Goal: Information Seeking & Learning: Check status

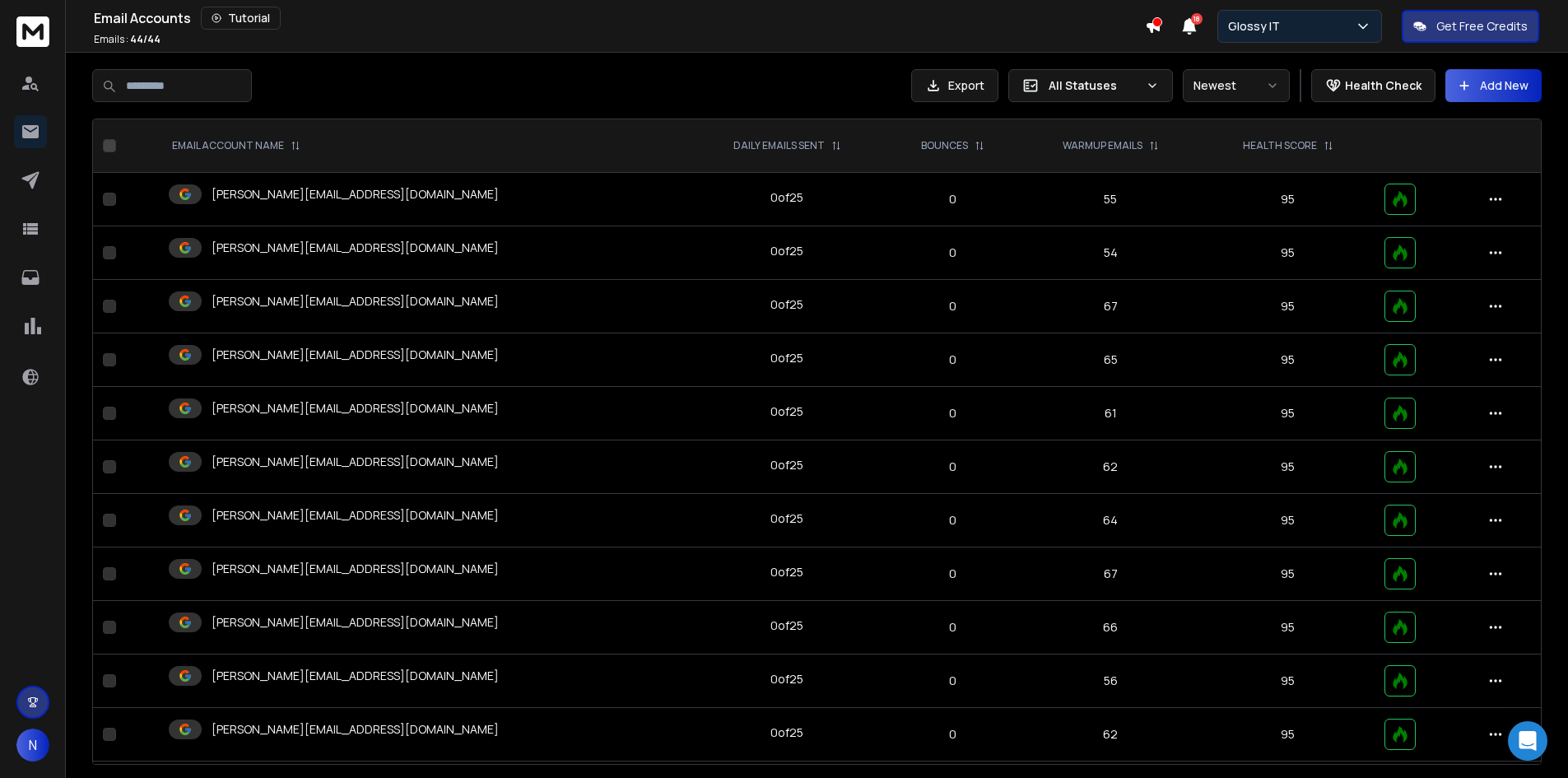
click at [1323, 21] on div "Glossy IT" at bounding box center [1300, 25] width 144 height 16
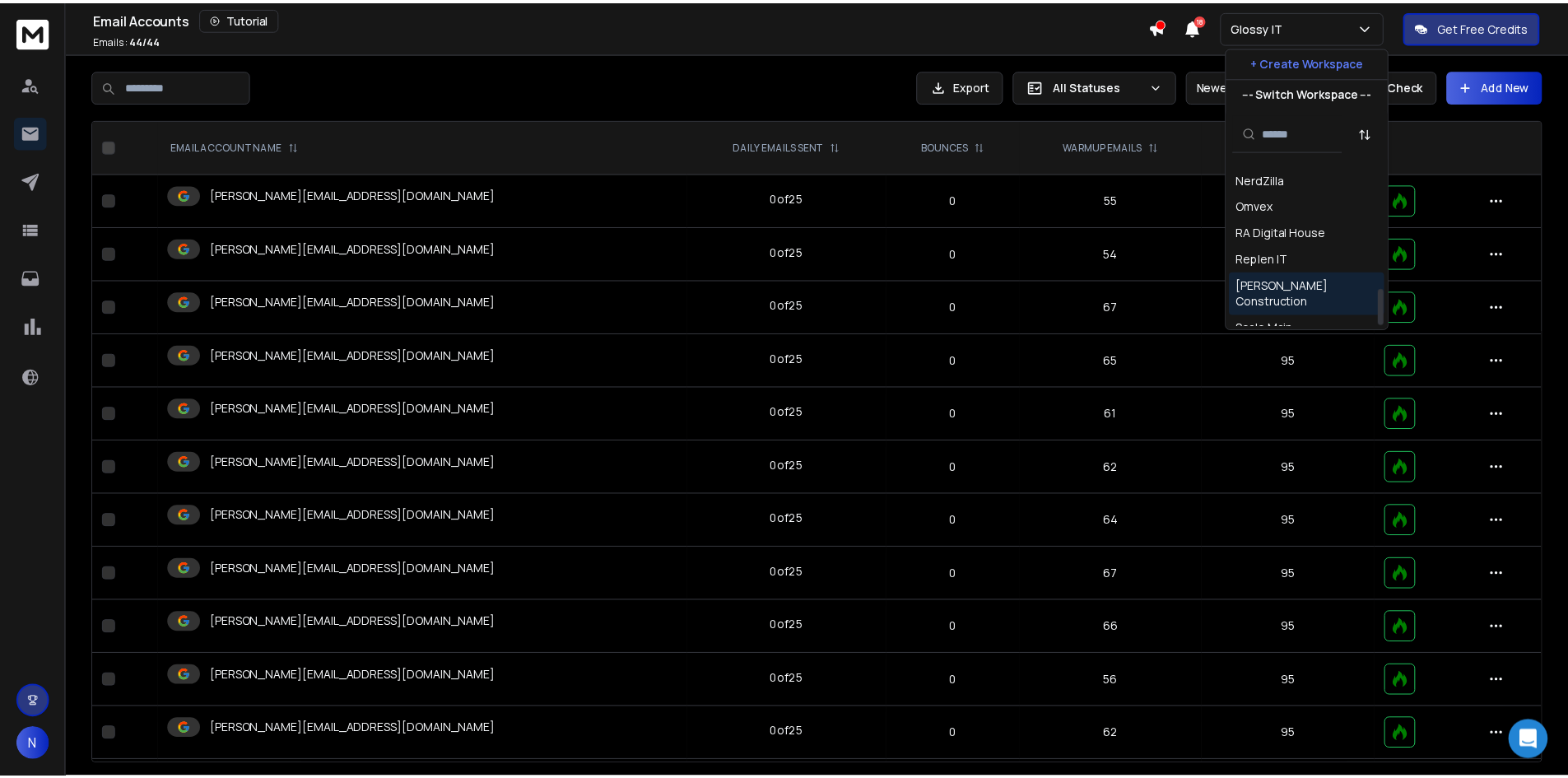
scroll to position [573, 0]
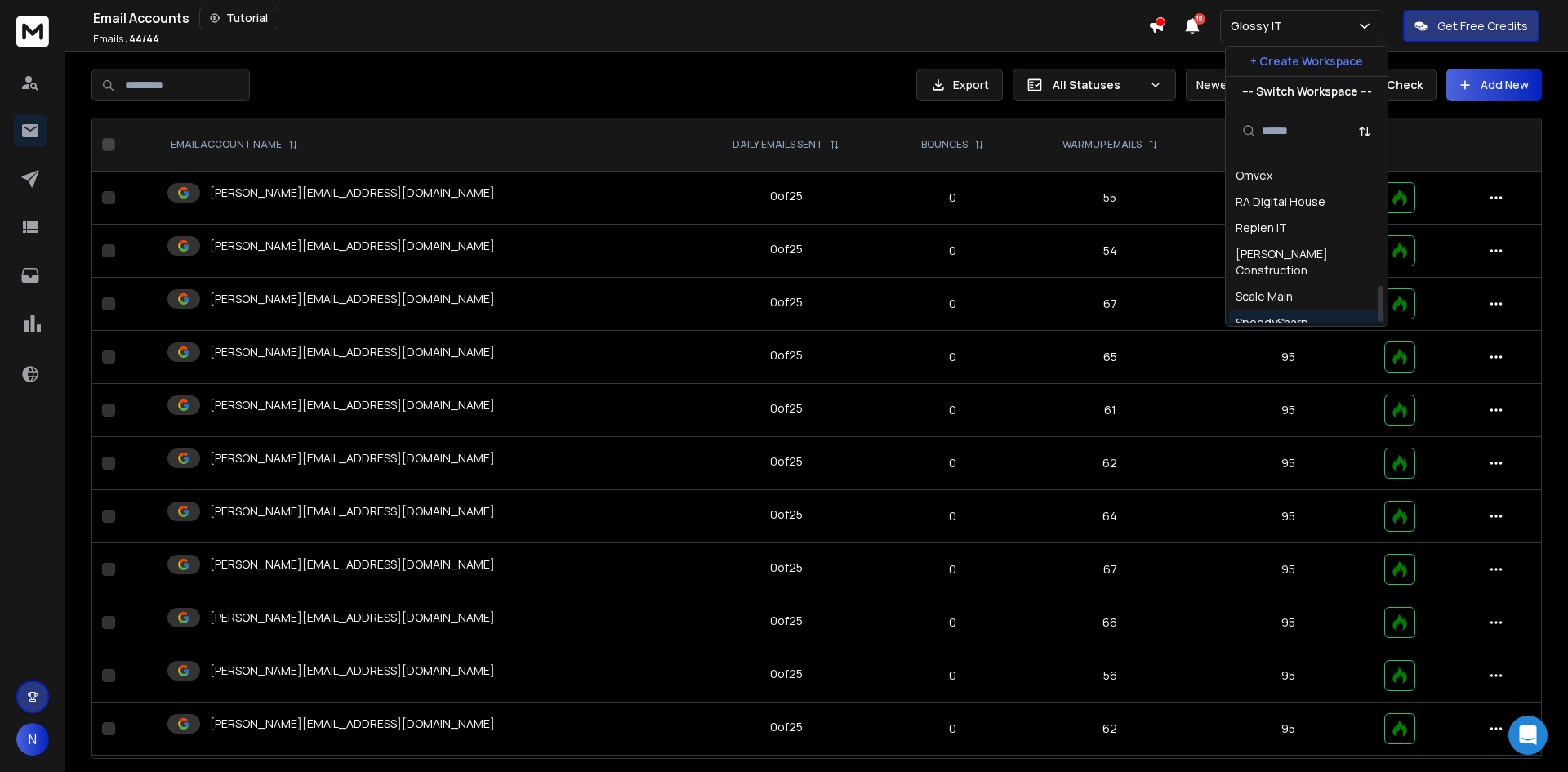
click at [1275, 315] on div "SpeedySharp" at bounding box center [1273, 322] width 73 height 16
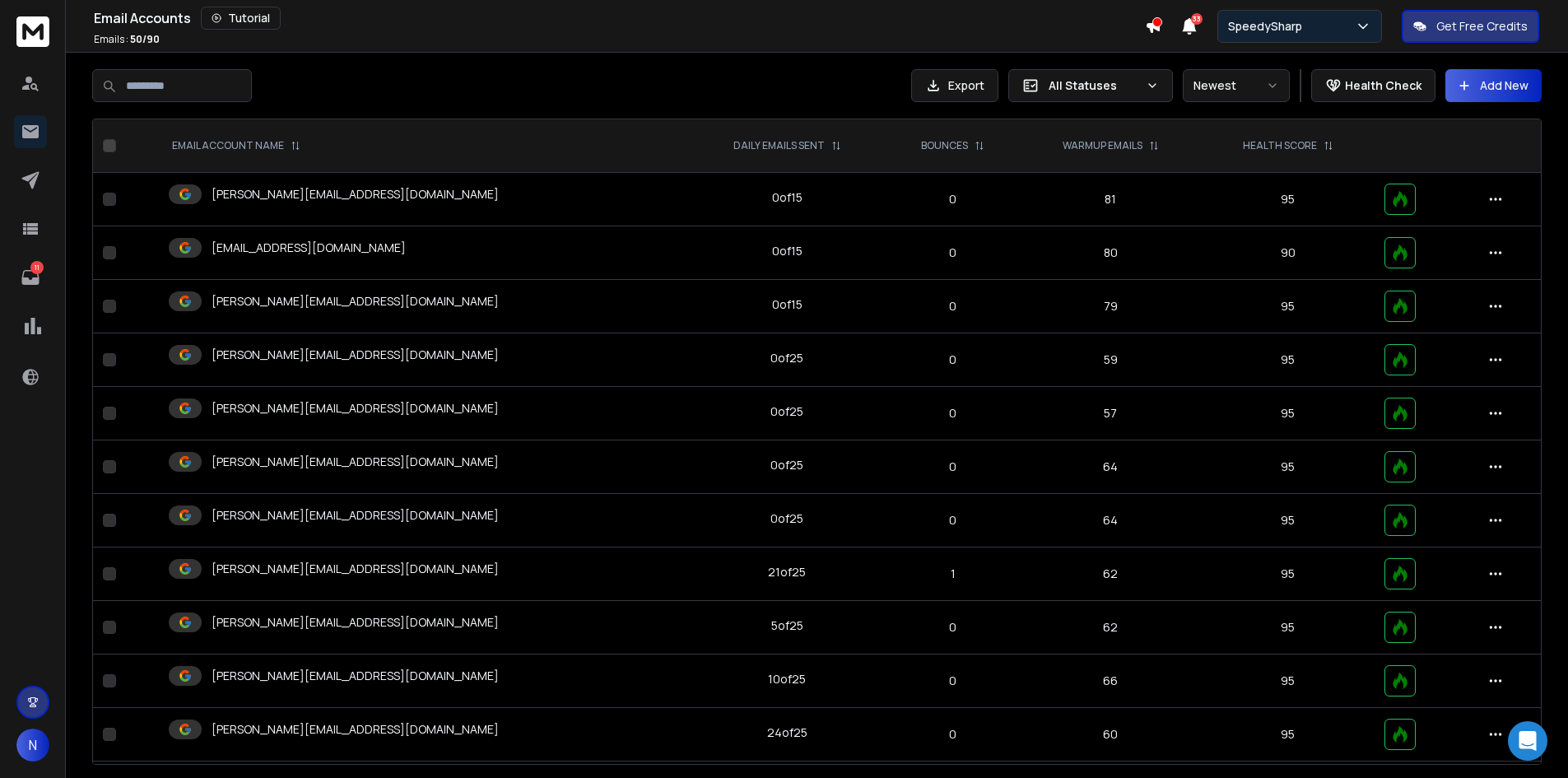
click at [1308, 18] on p "SpeedySharp" at bounding box center [1268, 25] width 80 height 16
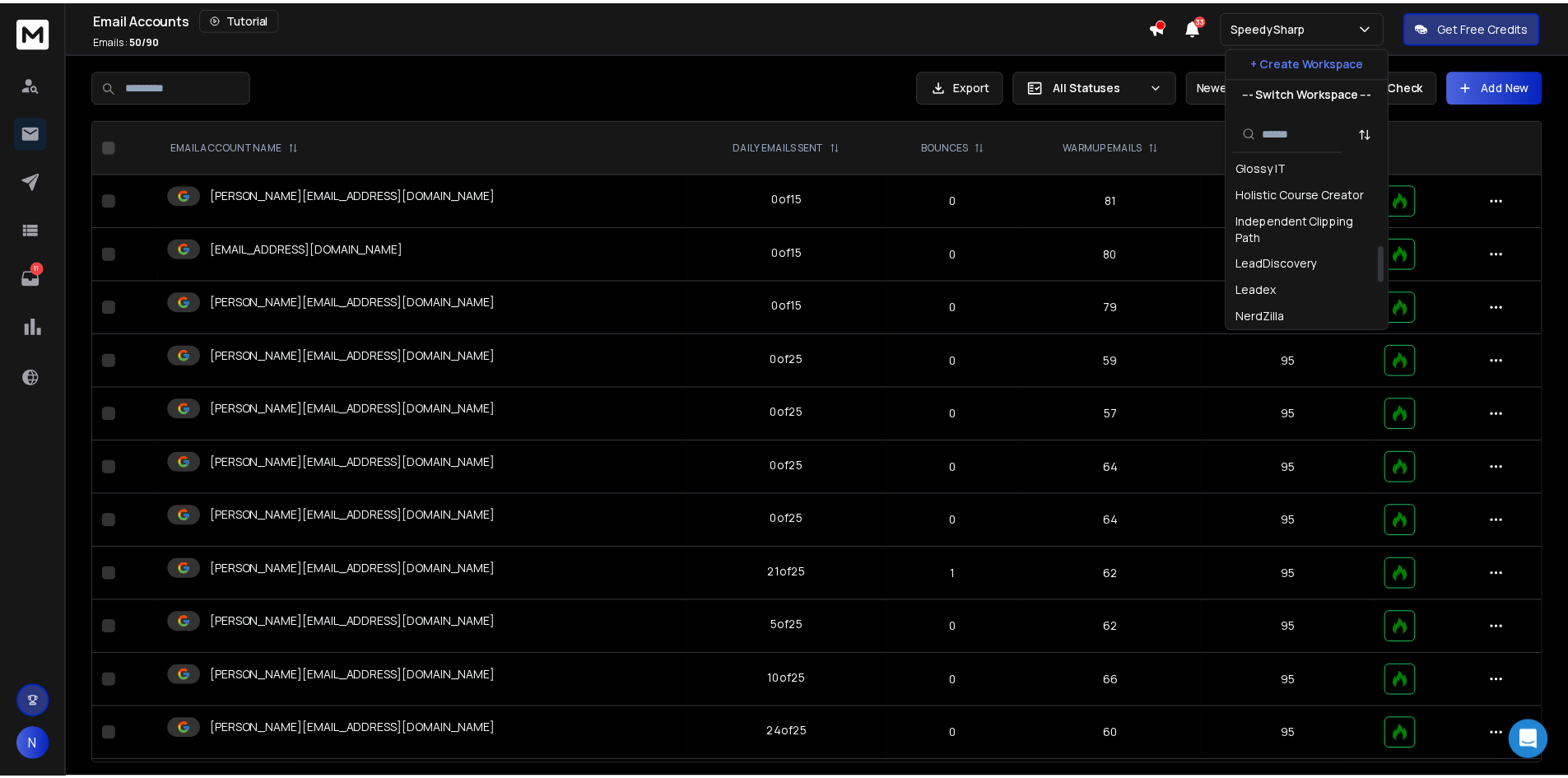
scroll to position [326, 0]
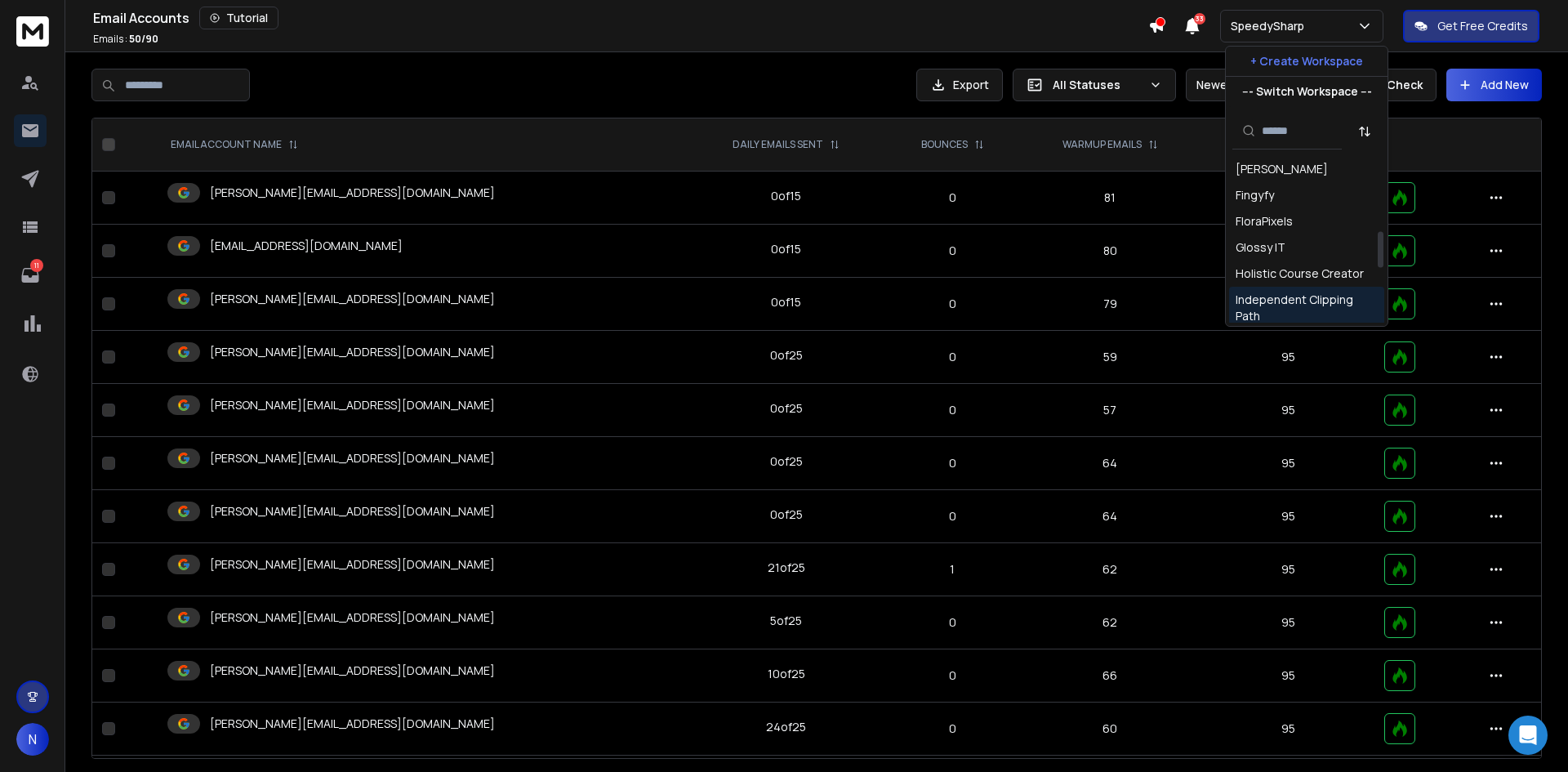
click at [1305, 291] on div "Independent Clipping Path" at bounding box center [1307, 307] width 142 height 33
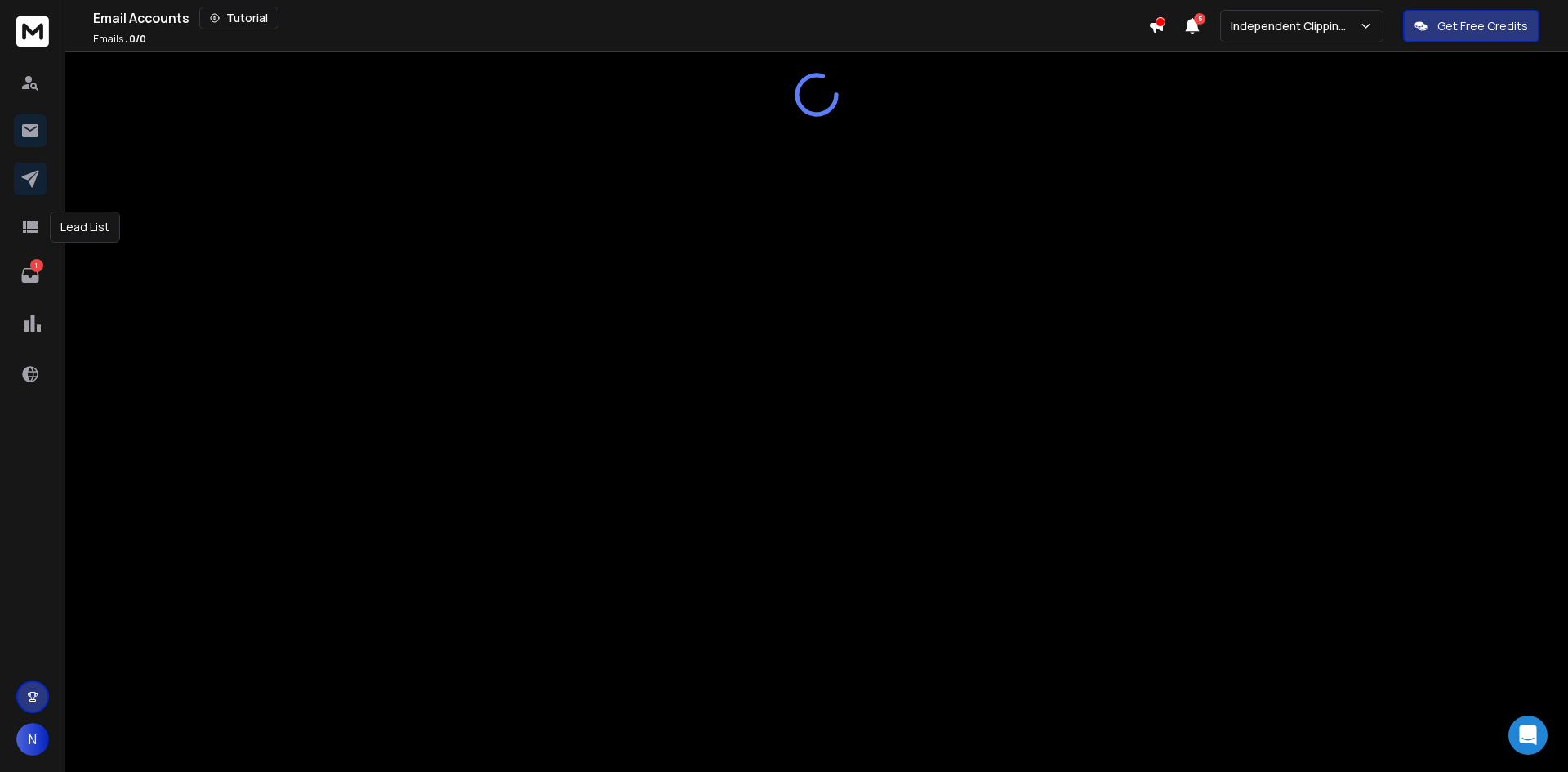
click at [34, 187] on icon at bounding box center [30, 178] width 20 height 20
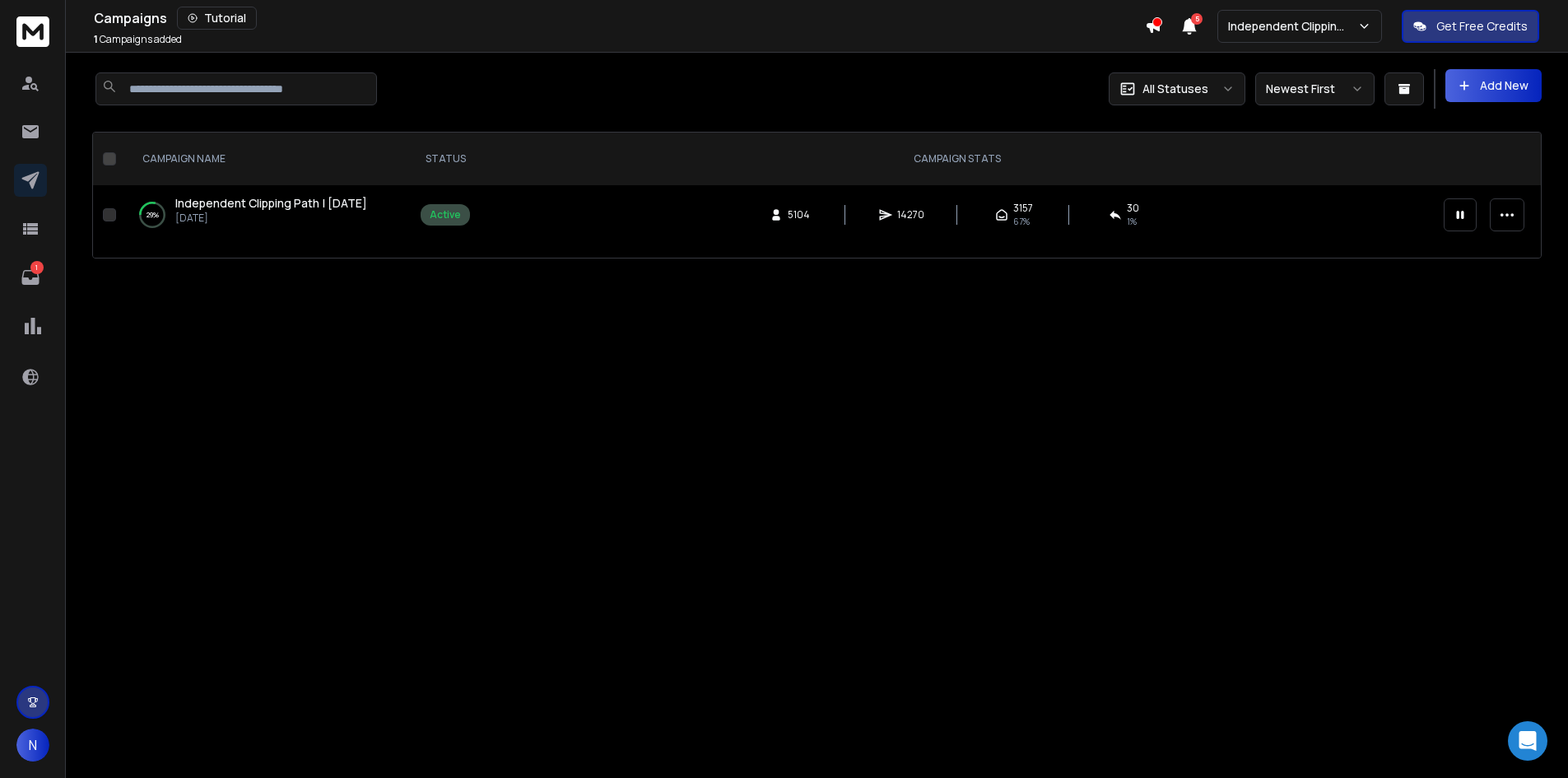
click at [247, 207] on span "Independent Clipping Path | Sept 2025" at bounding box center [271, 203] width 192 height 16
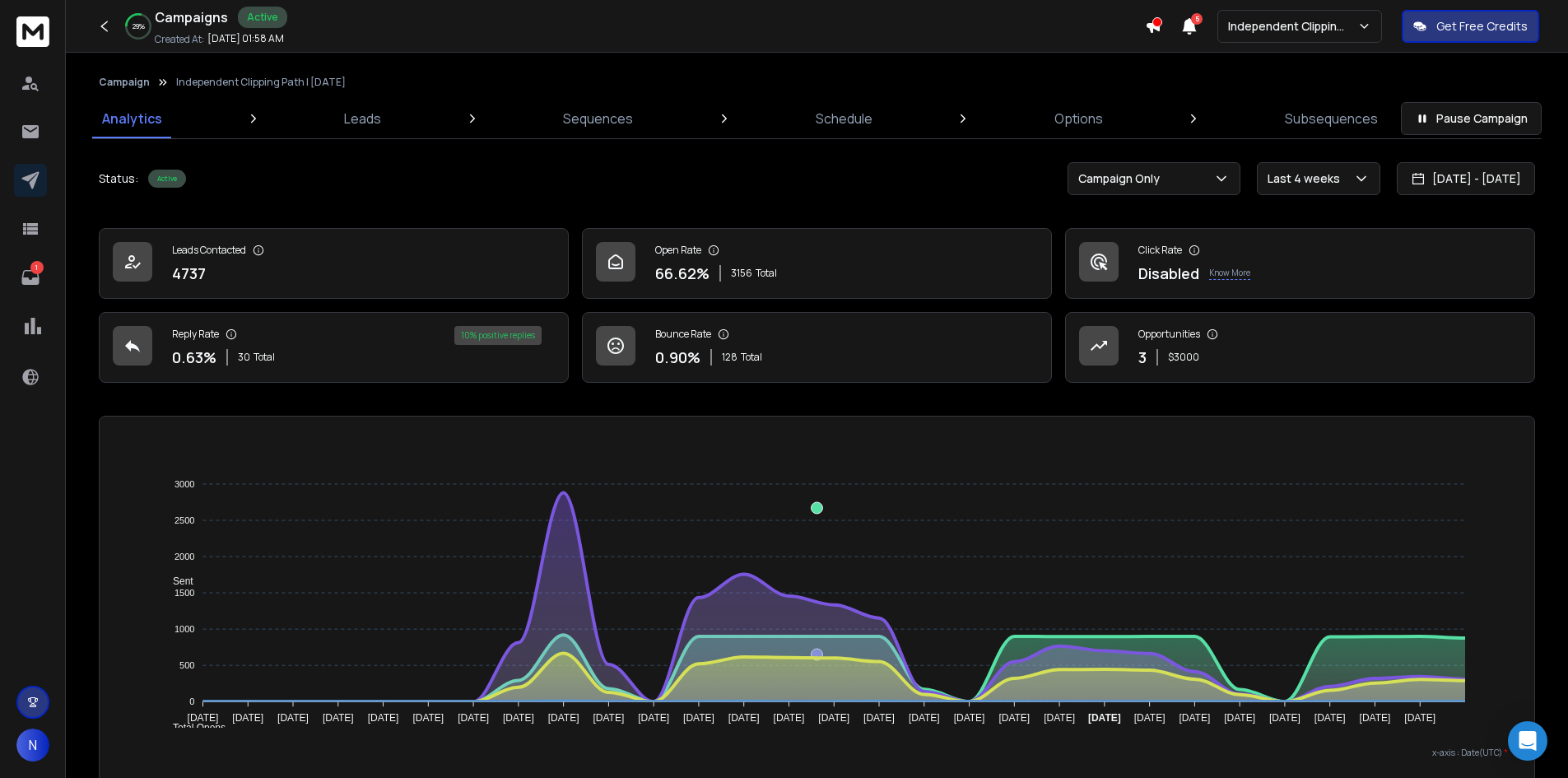
click at [167, 178] on div "Active" at bounding box center [167, 178] width 38 height 18
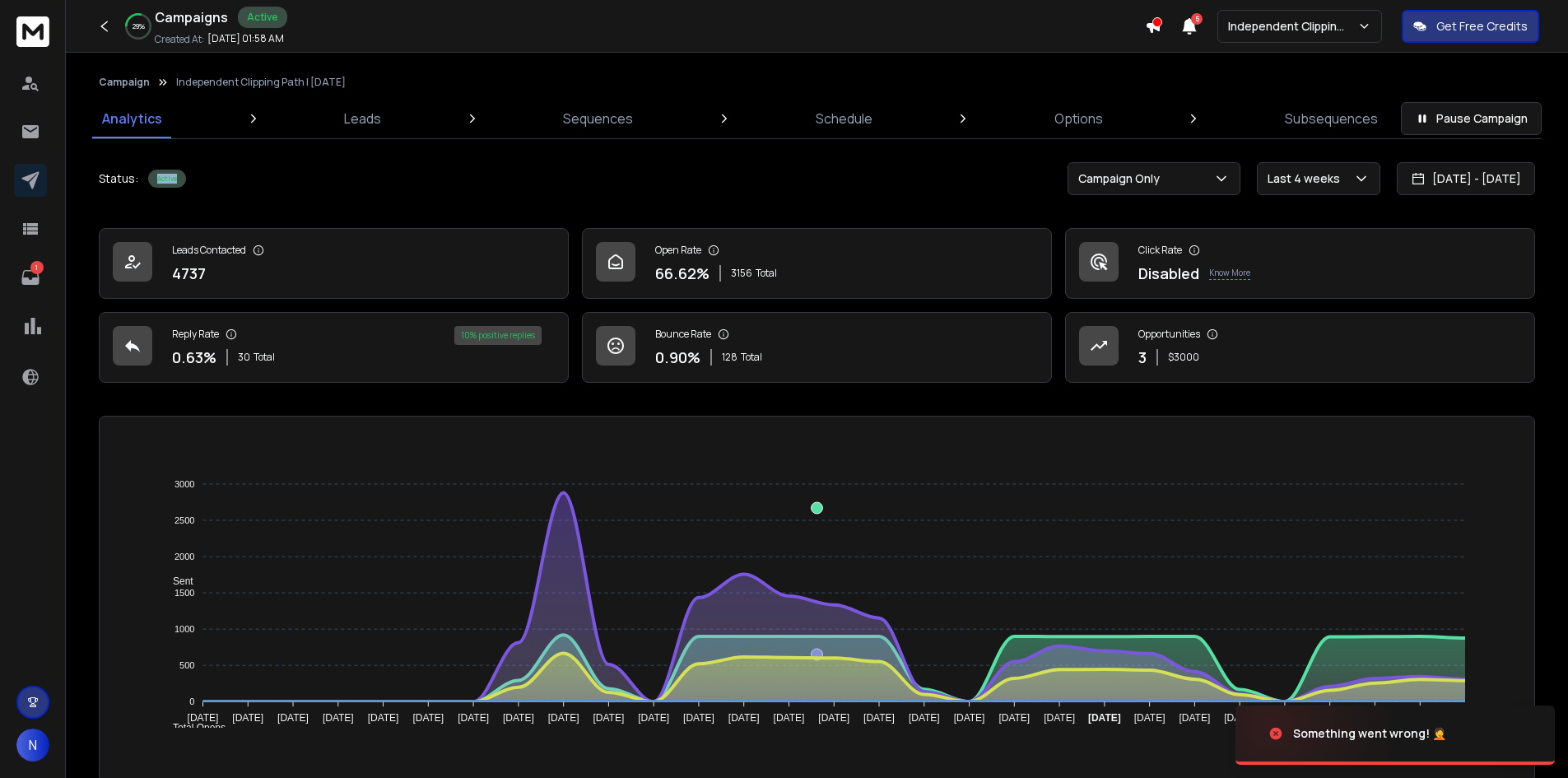
click at [738, 354] on span "128" at bounding box center [729, 357] width 16 height 13
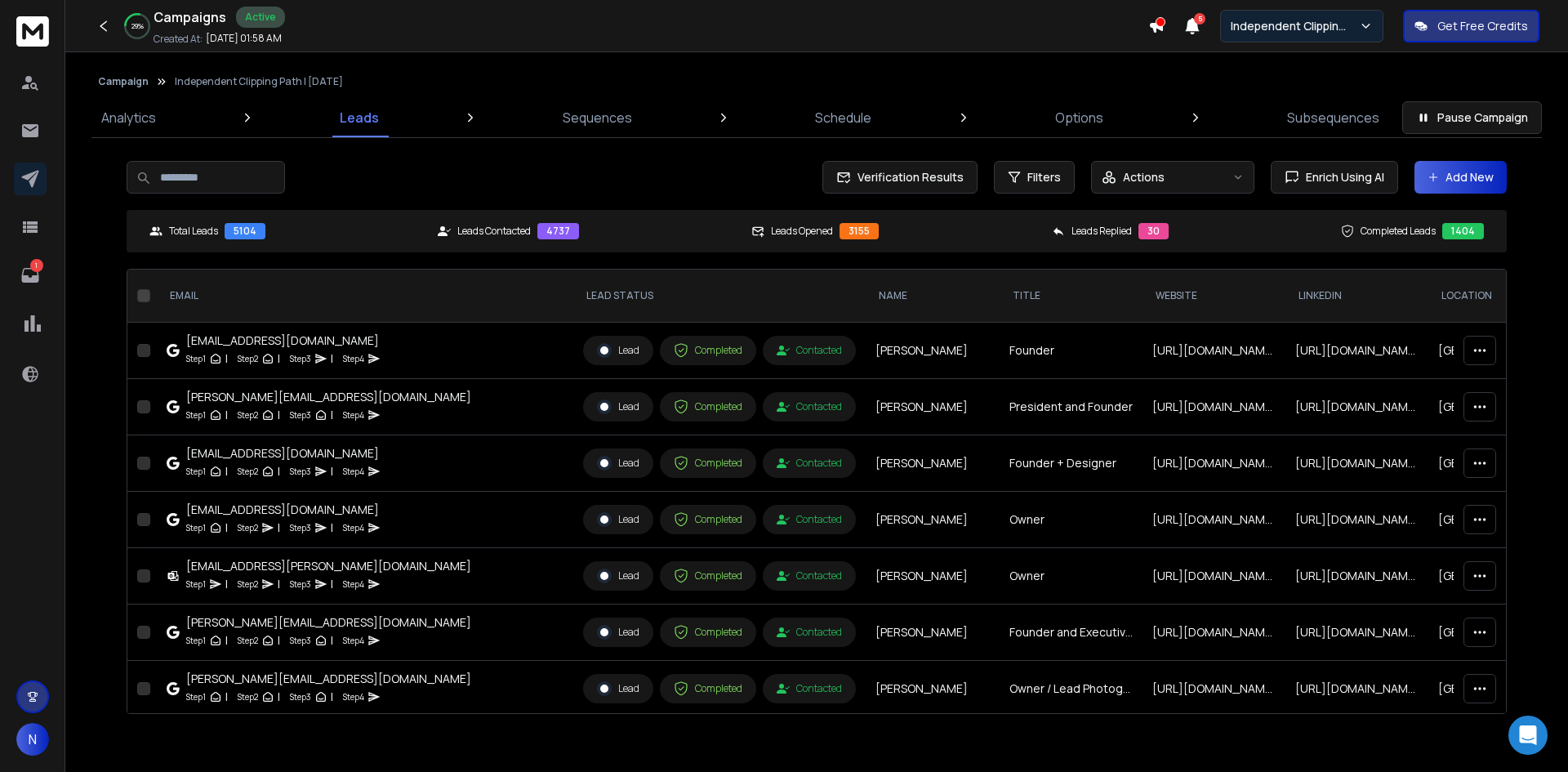
click at [1316, 22] on p "Independent Clipping Path" at bounding box center [1294, 25] width 128 height 16
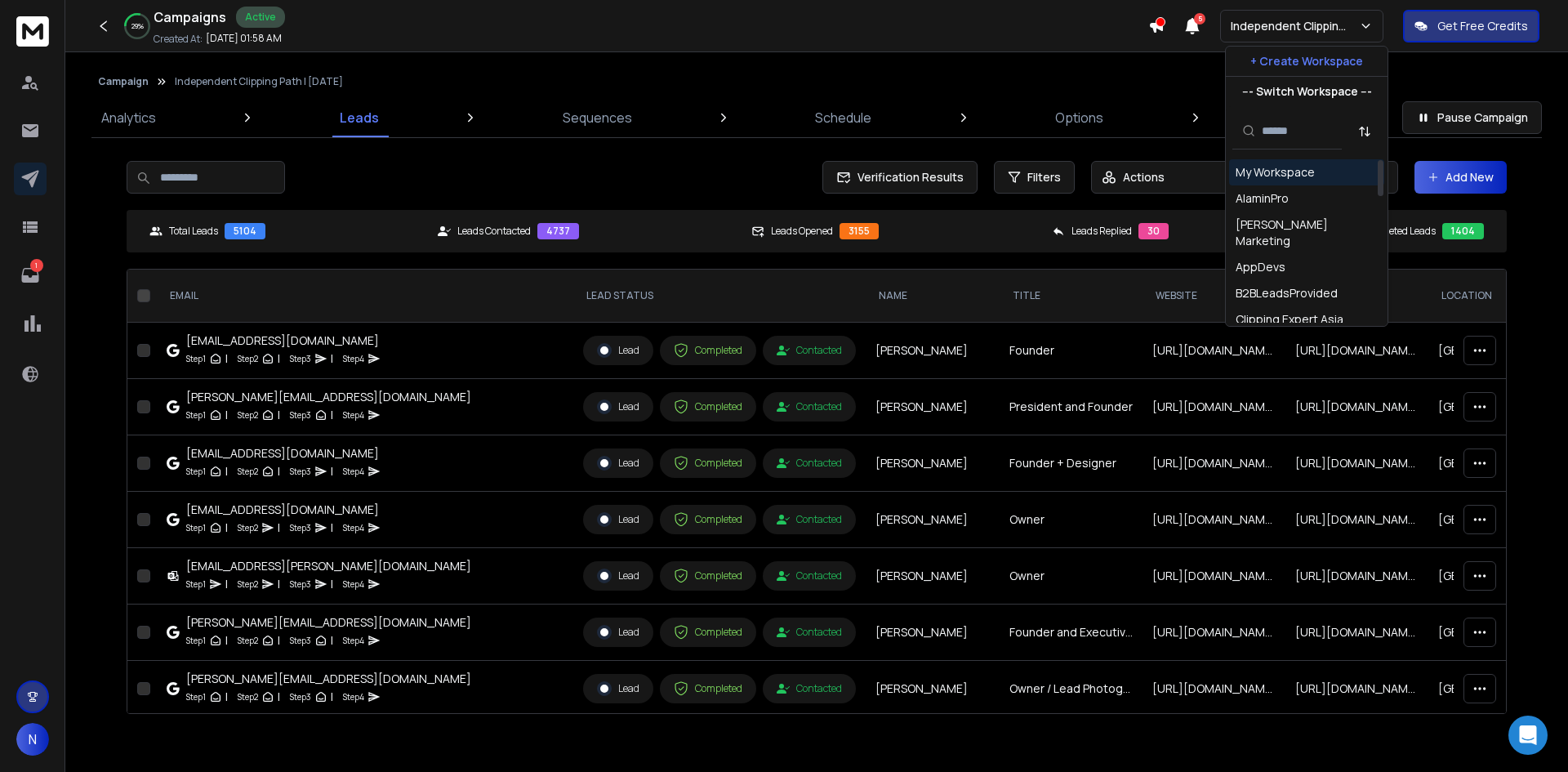
click at [1248, 166] on div "My Workspace" at bounding box center [1276, 171] width 80 height 16
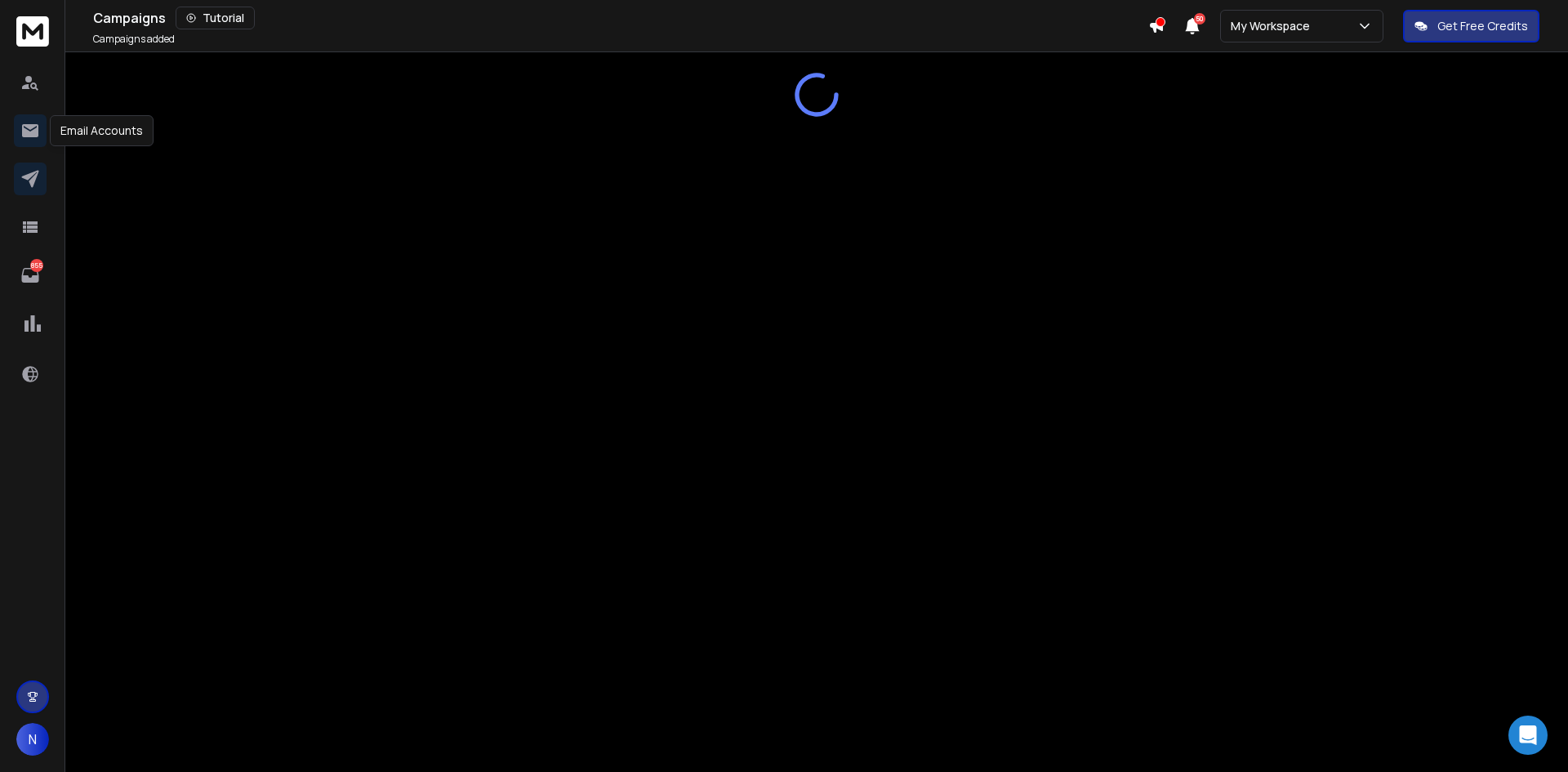
click at [27, 125] on icon at bounding box center [30, 130] width 16 height 13
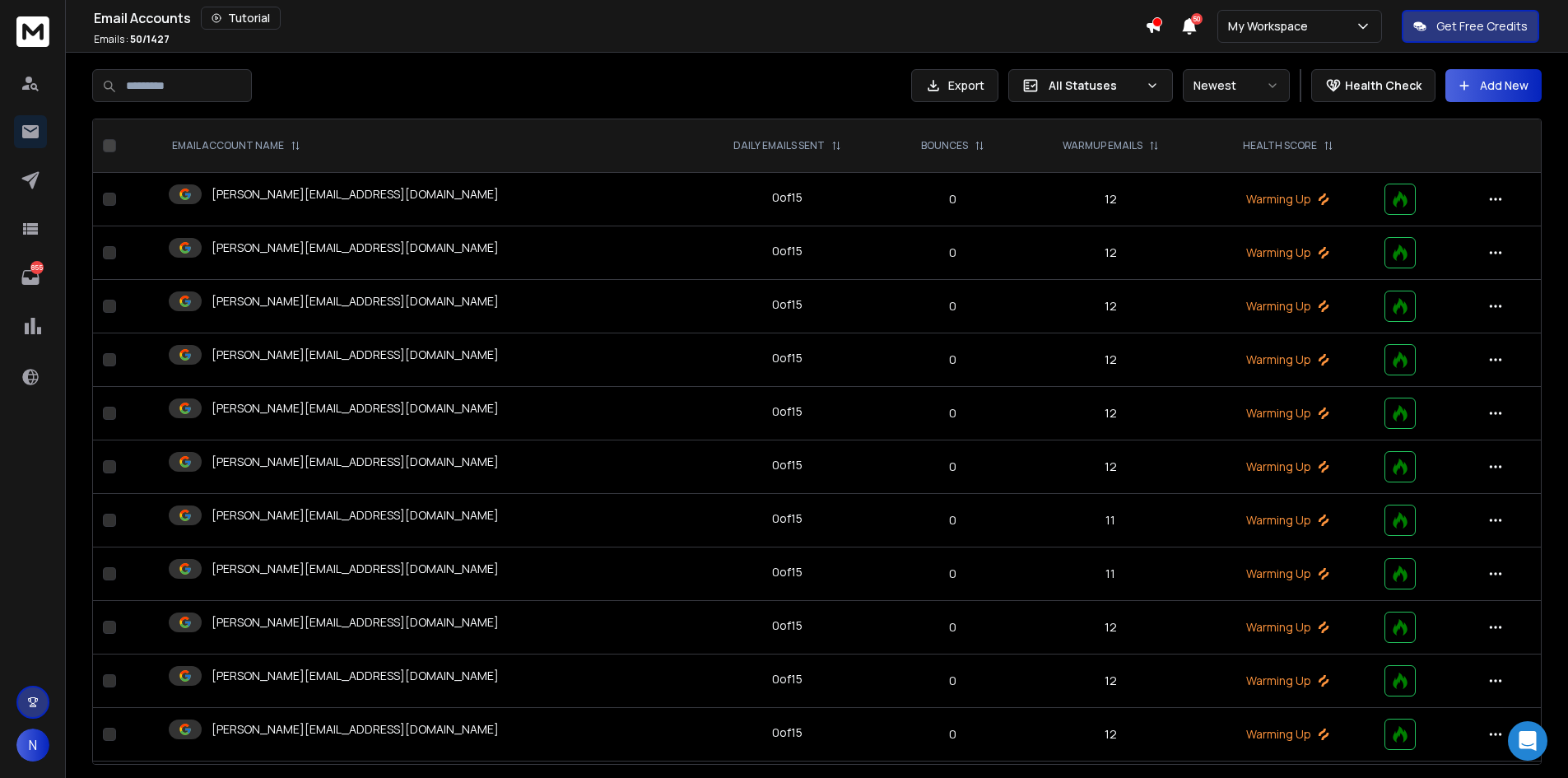
click at [162, 87] on input at bounding box center [172, 85] width 160 height 33
type input "*****"
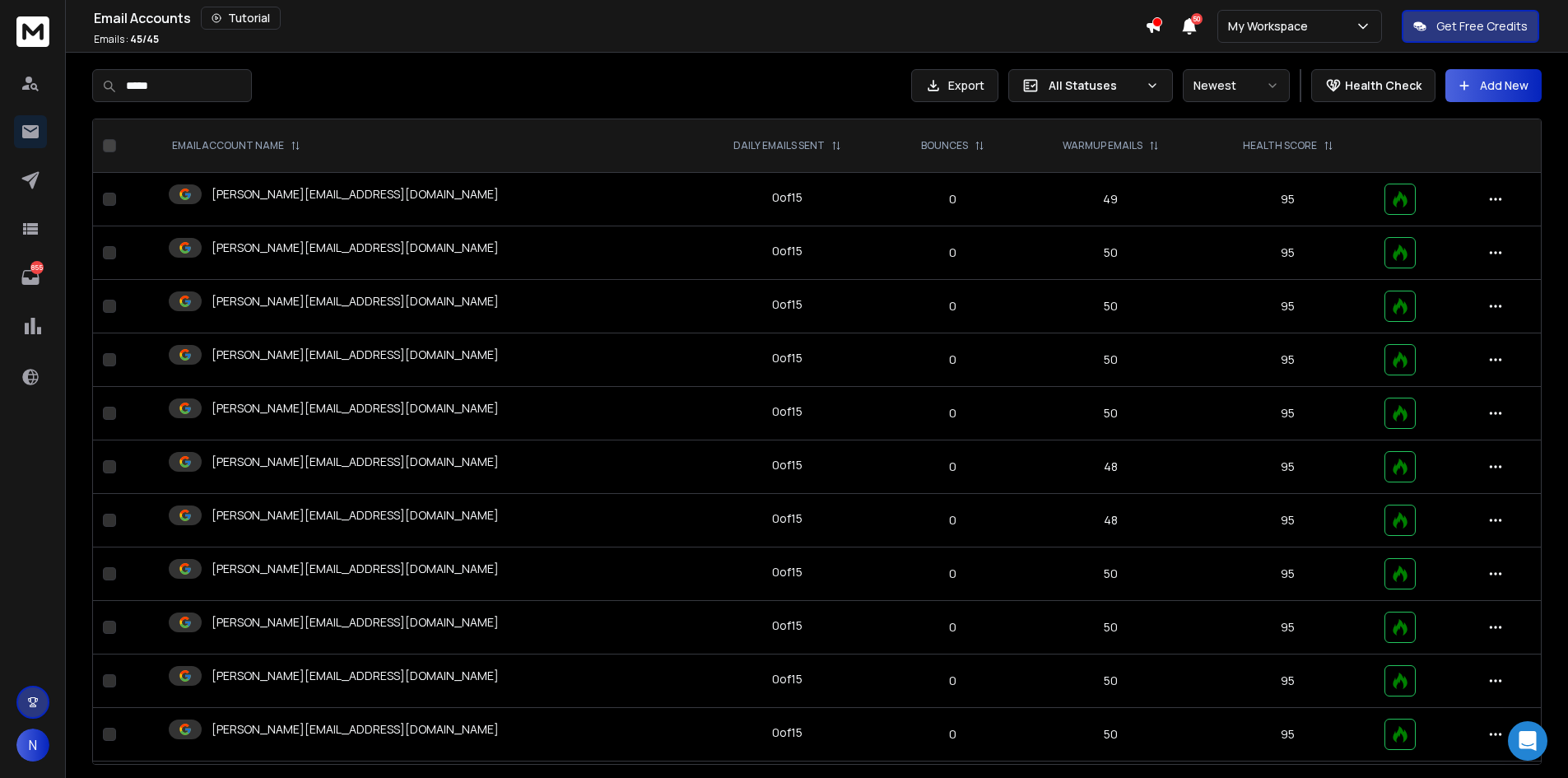
click at [1020, 195] on td "49" at bounding box center [1111, 199] width 182 height 54
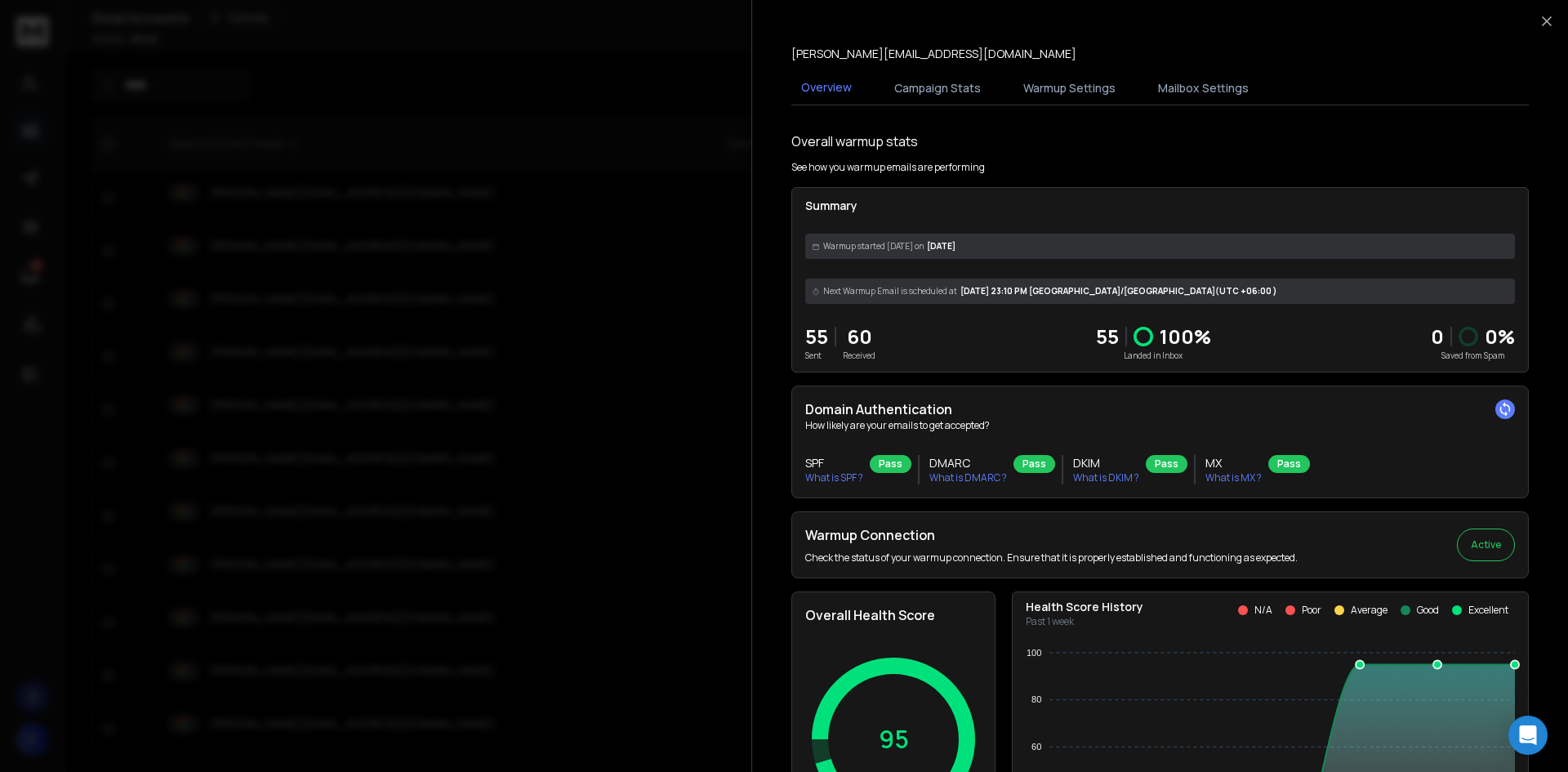
drag, startPoint x: 835, startPoint y: 245, endPoint x: 920, endPoint y: 245, distance: 85.0
click at [920, 245] on span "Warmup started [DATE] on" at bounding box center [873, 245] width 100 height 12
click at [907, 245] on span "Warmup started [DATE] on" at bounding box center [873, 245] width 100 height 12
drag, startPoint x: 886, startPoint y: 244, endPoint x: 997, endPoint y: 245, distance: 111.0
click at [997, 245] on div "Warmup started [DATE] on [DATE]" at bounding box center [1159, 245] width 709 height 25
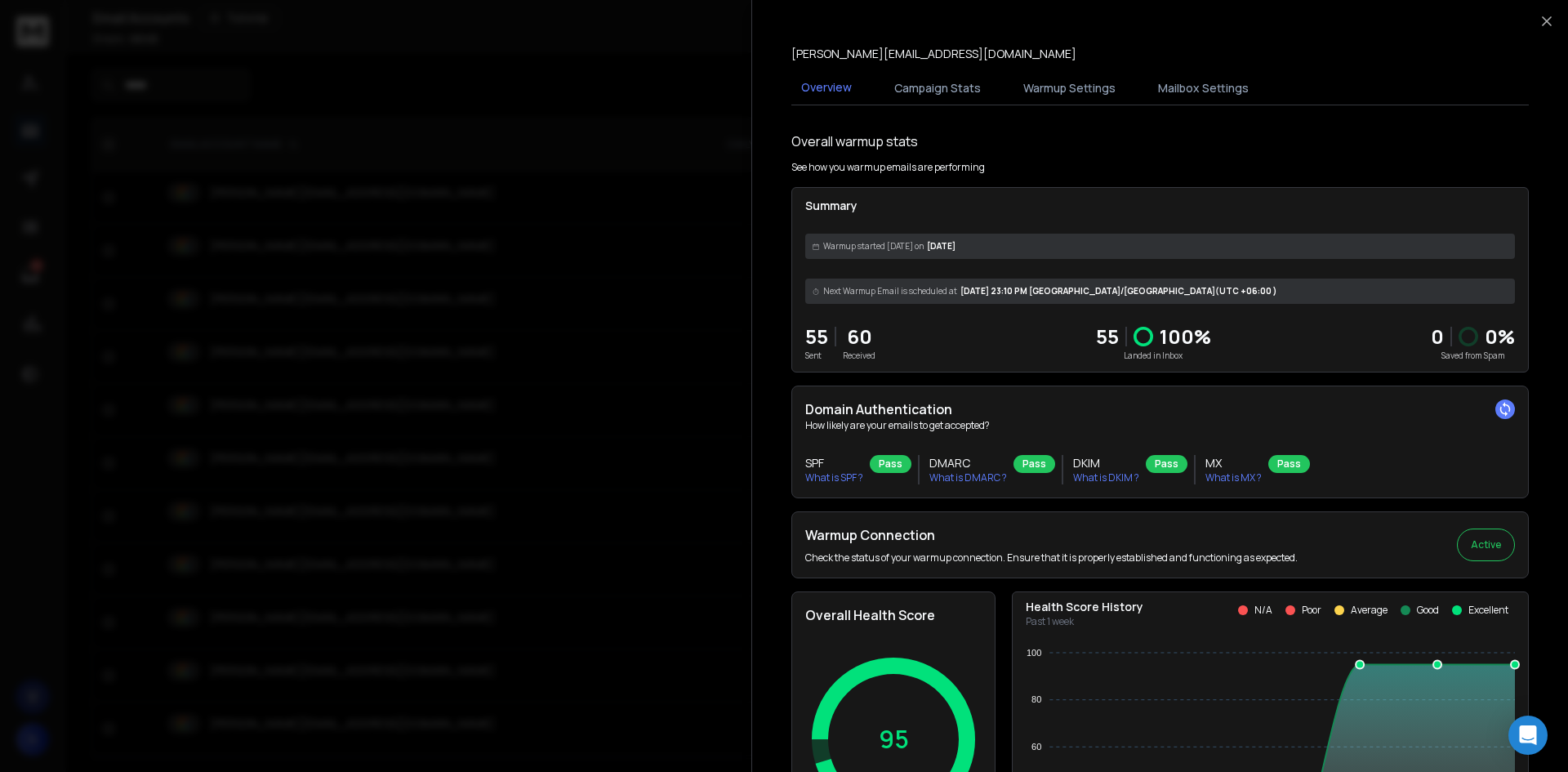
click at [1003, 245] on div "Warmup started [DATE] on [DATE]" at bounding box center [1159, 245] width 709 height 25
drag, startPoint x: 1006, startPoint y: 242, endPoint x: 825, endPoint y: 244, distance: 181.0
click at [825, 244] on div "Warmup started [DATE] on [DATE]" at bounding box center [1159, 245] width 709 height 25
click at [855, 244] on span "Warmup started [DATE] on" at bounding box center [873, 245] width 100 height 12
click at [540, 98] on div at bounding box center [784, 386] width 1568 height 772
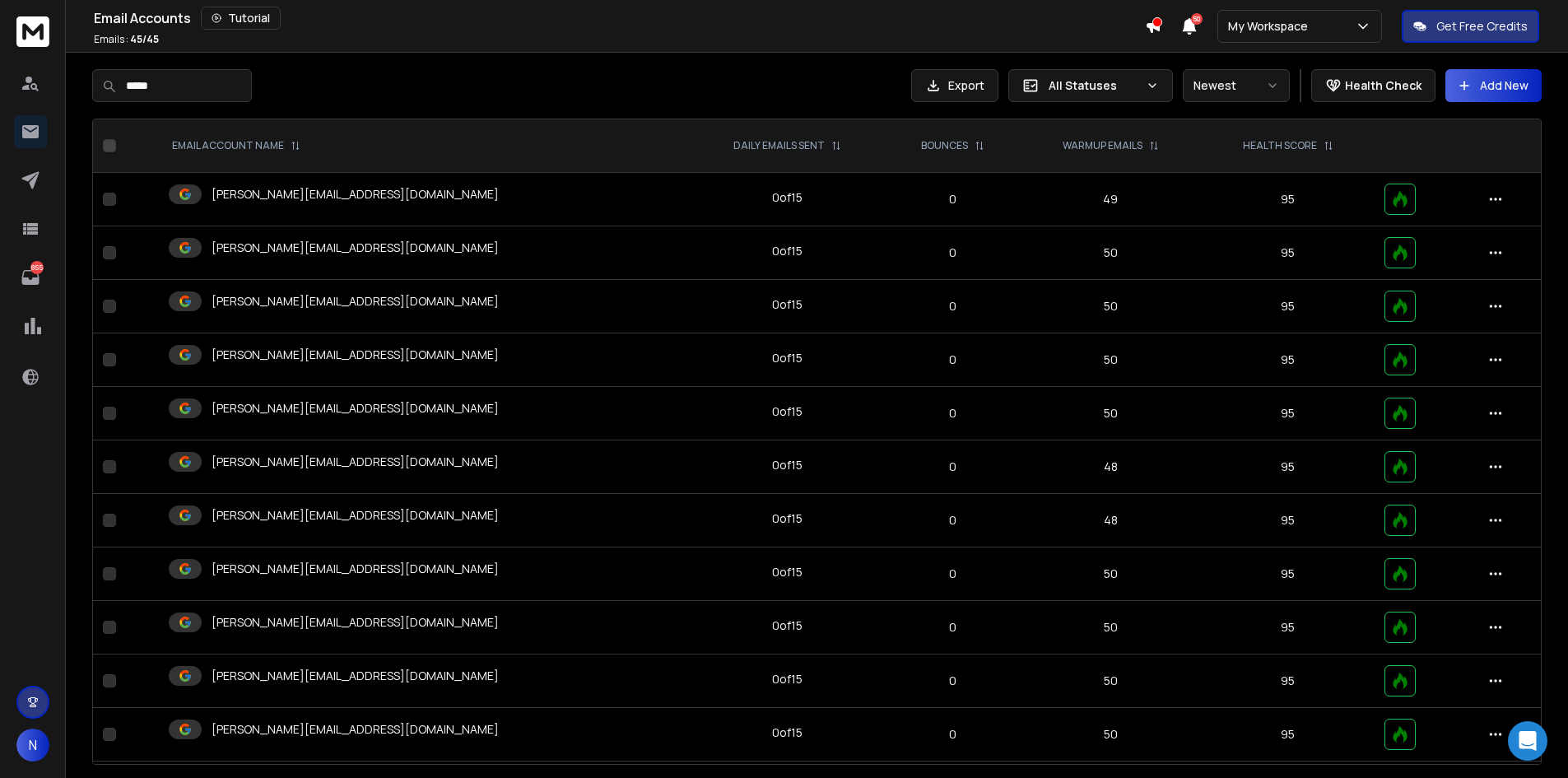
click at [304, 198] on p "[PERSON_NAME][EMAIL_ADDRESS][DOMAIN_NAME]" at bounding box center [355, 194] width 287 height 16
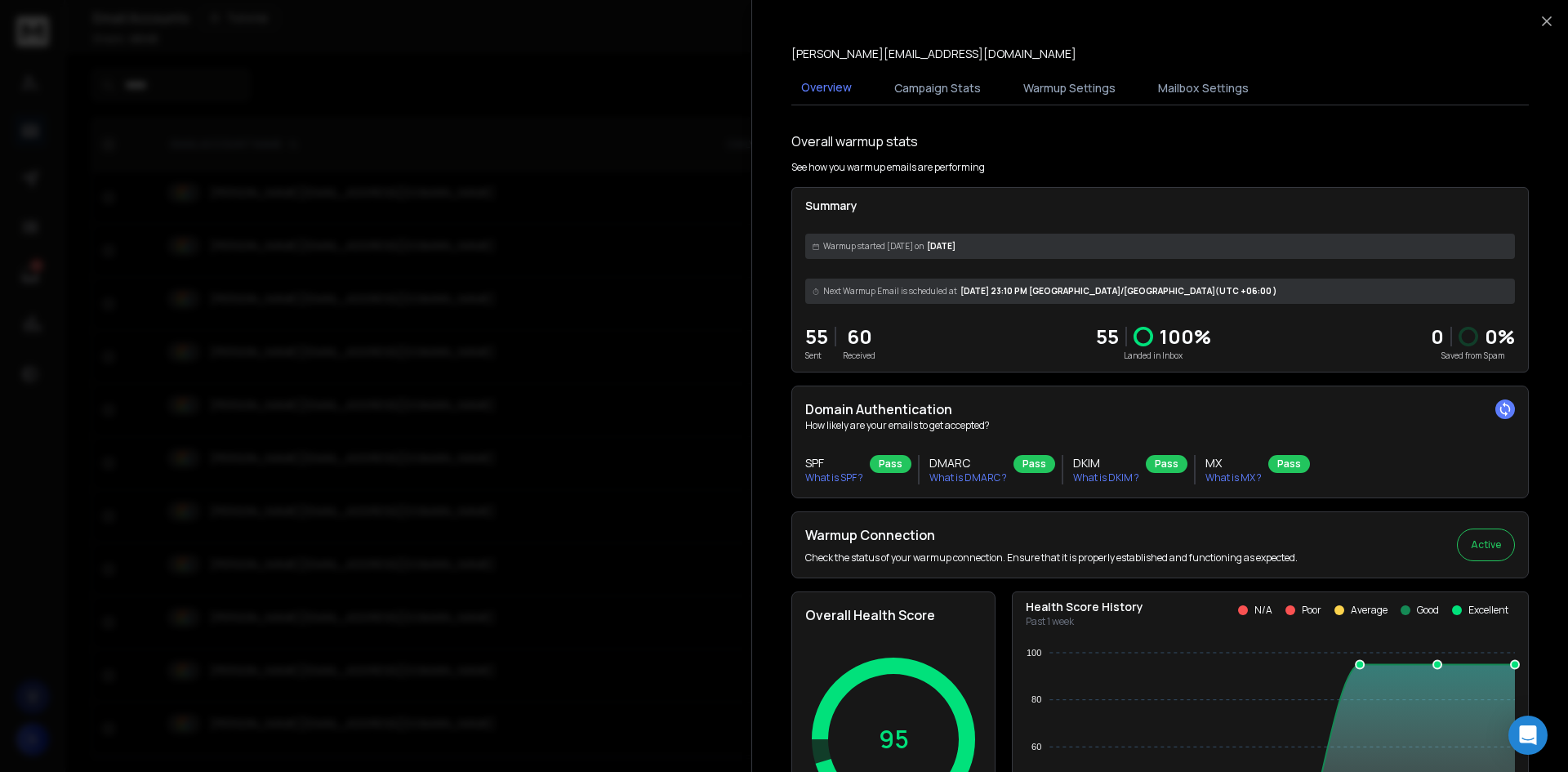
drag, startPoint x: 1001, startPoint y: 248, endPoint x: 826, endPoint y: 245, distance: 175.0
click at [826, 245] on div "Warmup started [DATE] on [DATE]" at bounding box center [1159, 245] width 709 height 25
click at [608, 221] on div at bounding box center [784, 386] width 1568 height 772
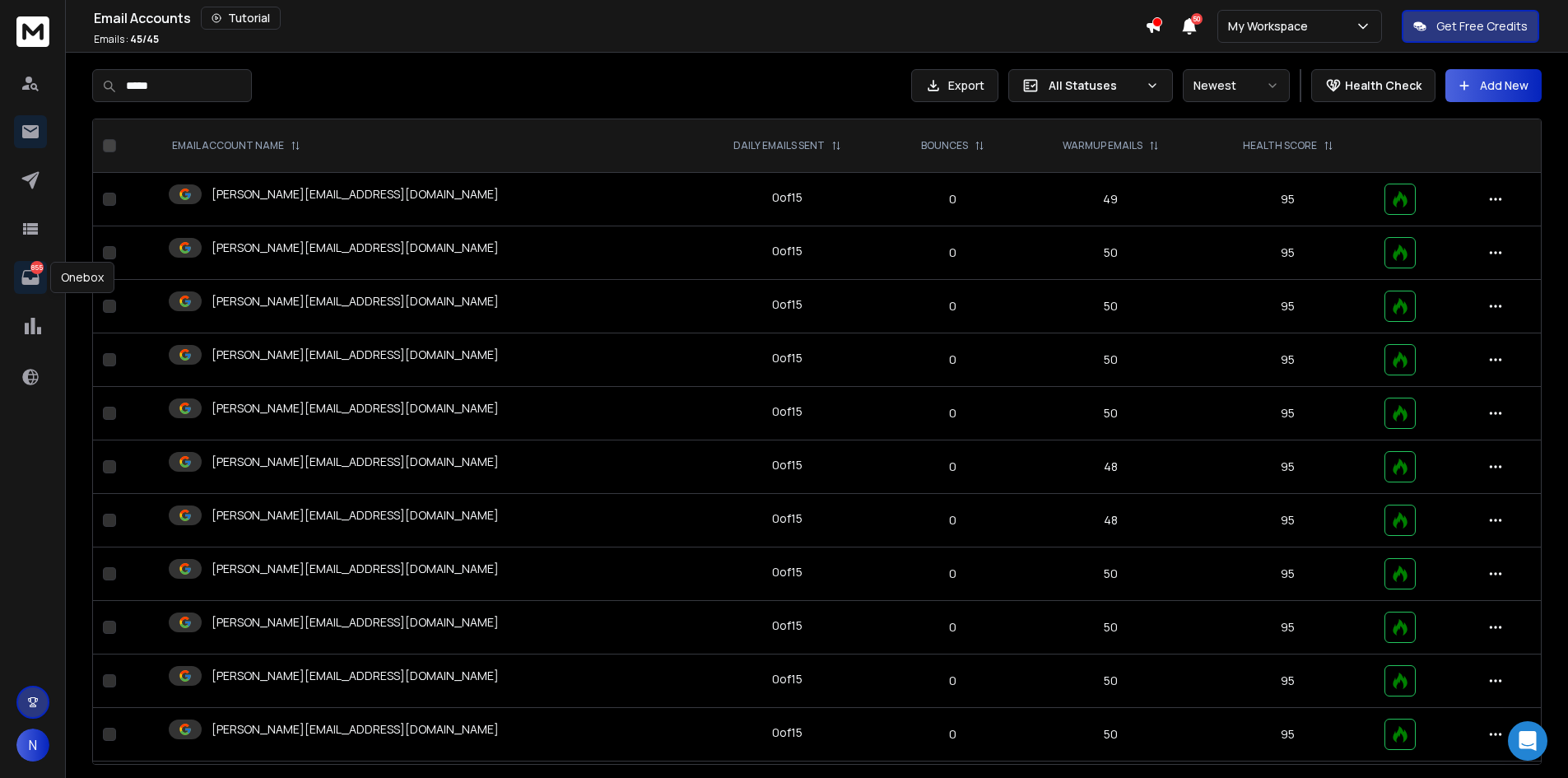
click at [28, 283] on icon at bounding box center [30, 278] width 17 height 15
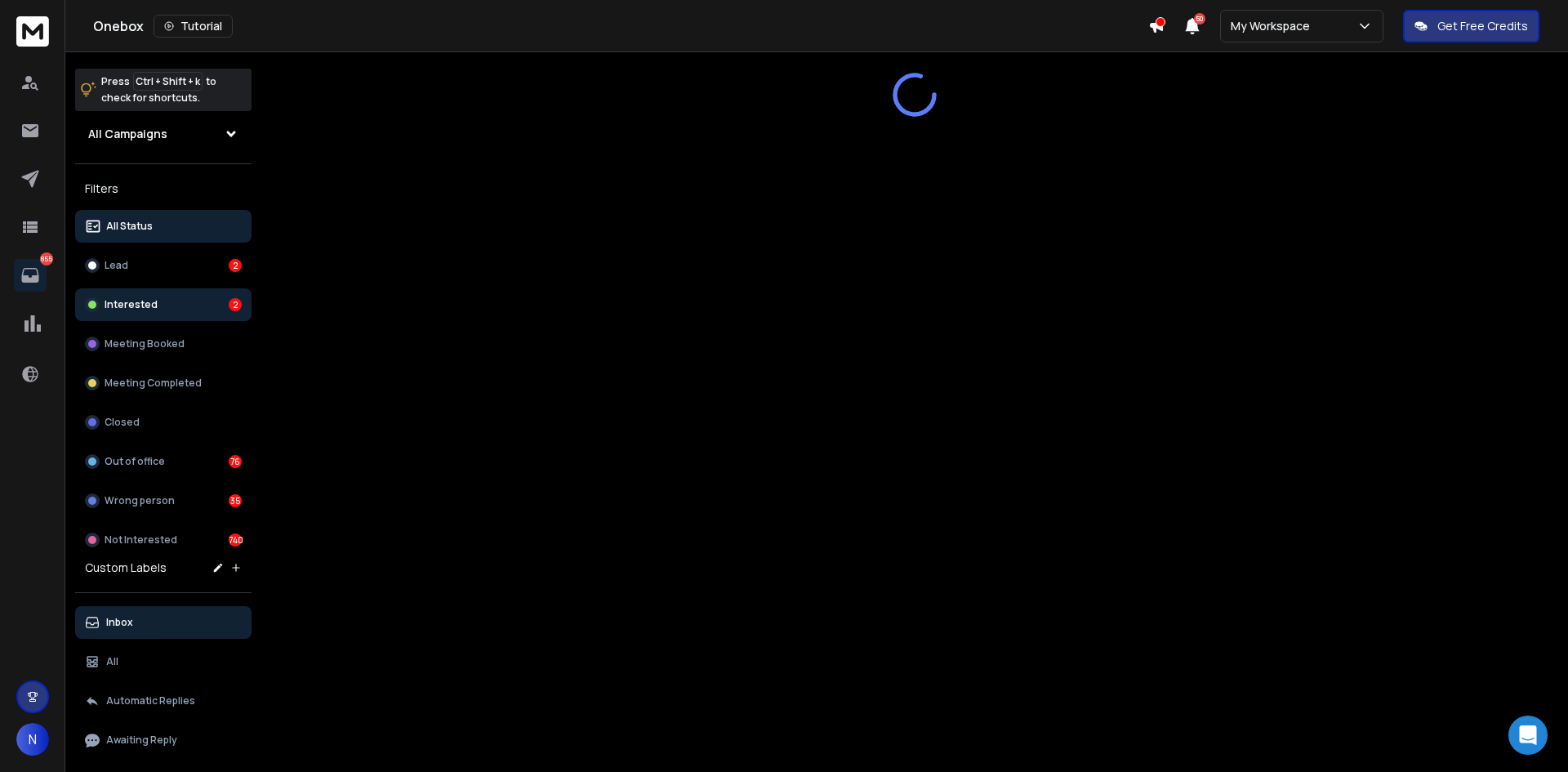
click at [132, 311] on div "Interested" at bounding box center [122, 304] width 73 height 15
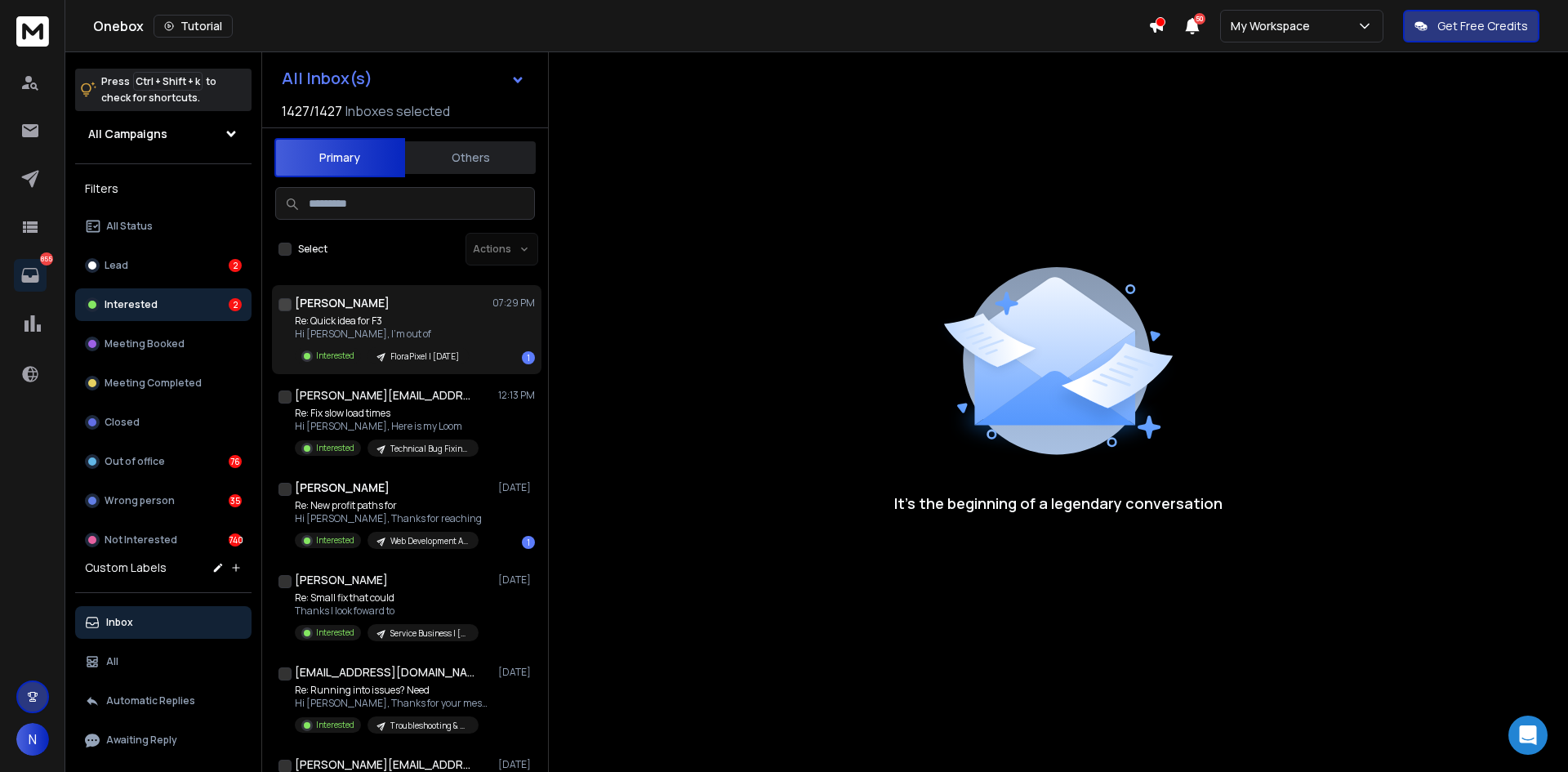
click at [393, 321] on p "Re: Quick idea for F3" at bounding box center [382, 321] width 174 height 13
